Goal: Information Seeking & Learning: Check status

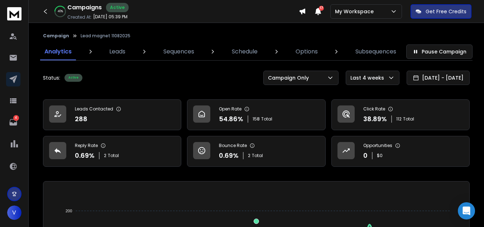
click at [49, 37] on button "Campaign" at bounding box center [56, 36] width 26 height 6
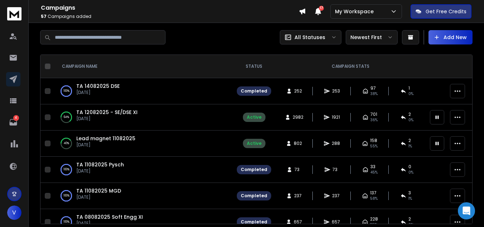
click at [105, 111] on span "TA 12082025 - SE/DSE XI" at bounding box center [106, 111] width 61 height 7
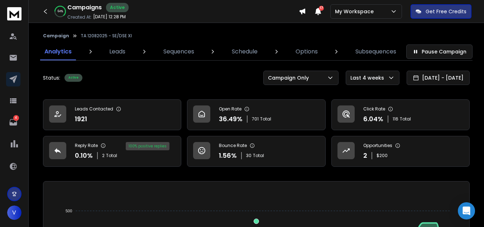
click at [51, 35] on button "Campaign" at bounding box center [56, 36] width 26 height 6
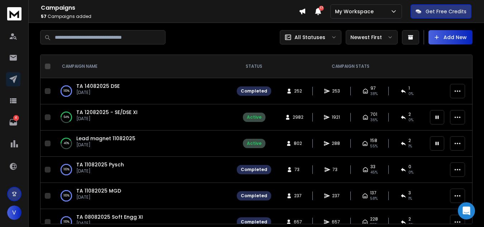
click at [113, 138] on span "Lead magnet 11082025" at bounding box center [105, 138] width 59 height 7
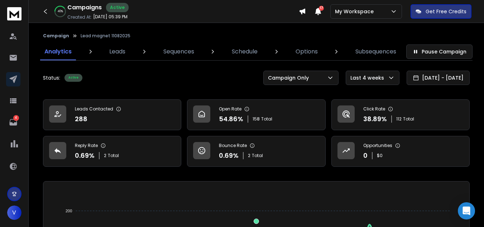
click at [174, 50] on p "Sequences" at bounding box center [178, 51] width 31 height 9
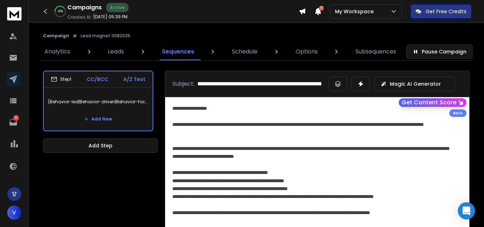
click at [54, 37] on button "Campaign" at bounding box center [56, 36] width 26 height 6
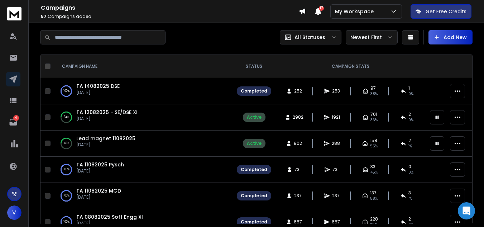
click at [112, 139] on span "Lead magnet 11082025" at bounding box center [105, 138] width 59 height 7
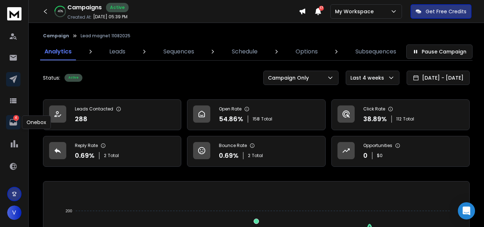
click at [13, 123] on icon at bounding box center [13, 122] width 8 height 6
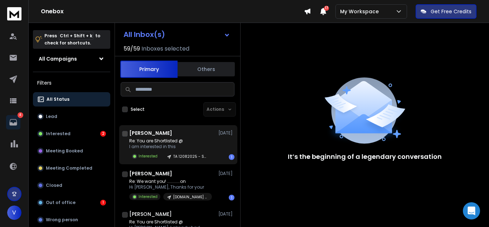
click at [151, 135] on h1 "[PERSON_NAME]" at bounding box center [150, 132] width 43 height 7
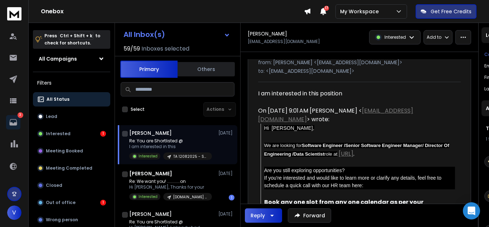
scroll to position [53, 0]
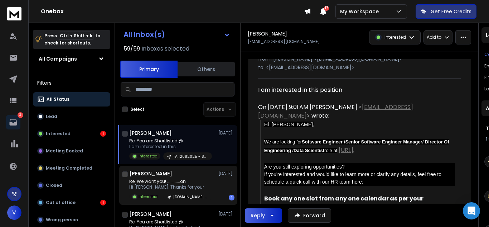
click at [173, 177] on div "[PERSON_NAME] [DATE] Re: We want you! ............on Hi [PERSON_NAME], Thanks f…" at bounding box center [181, 185] width 105 height 30
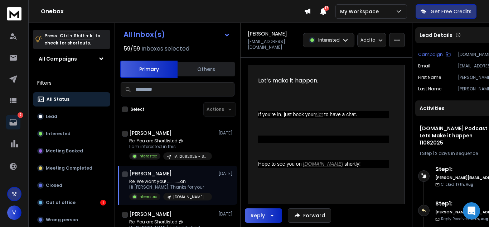
scroll to position [860, 0]
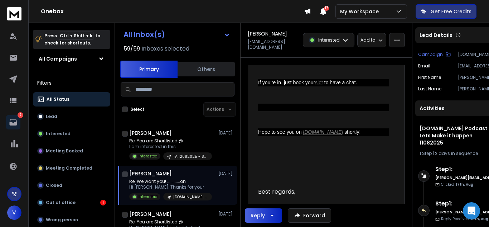
drag, startPoint x: 428, startPoint y: 222, endPoint x: 425, endPoint y: 234, distance: 12.2
click at [425, 218] on html "Your warmest leads are on your site – Turn visits into conversations Reach Out …" at bounding box center [244, 113] width 489 height 227
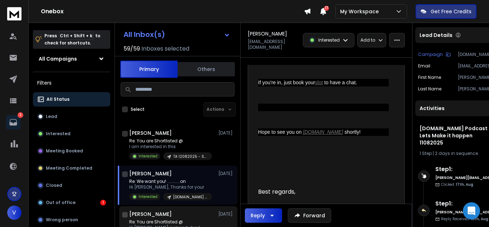
click at [155, 218] on p "Re: You are Shortlisted @" at bounding box center [169, 222] width 80 height 6
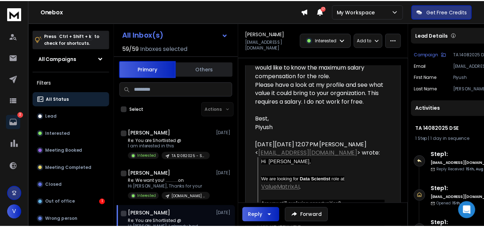
scroll to position [107, 0]
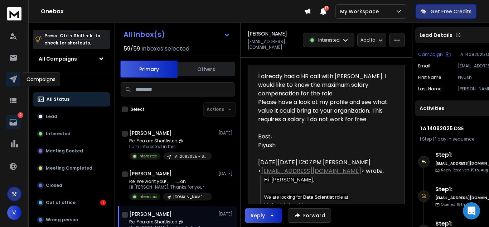
click at [18, 81] on link at bounding box center [13, 79] width 14 height 14
